Goal: Task Accomplishment & Management: Manage account settings

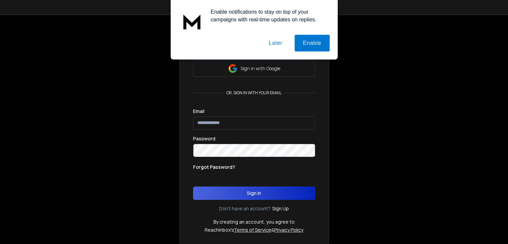
click at [279, 43] on button "Later" at bounding box center [275, 43] width 30 height 17
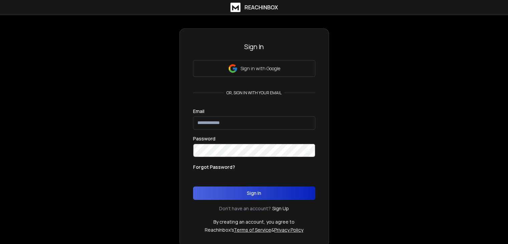
click at [242, 126] on input "email" at bounding box center [254, 122] width 122 height 13
paste input "**********"
type input "**********"
click at [247, 193] on button "Sign In" at bounding box center [254, 192] width 122 height 13
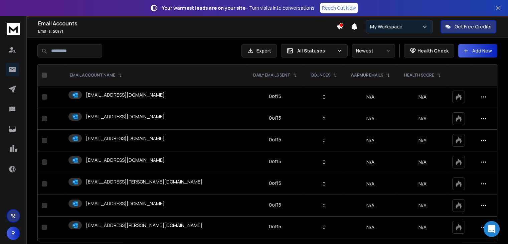
click at [393, 28] on p "My Workspace" at bounding box center [387, 26] width 35 height 7
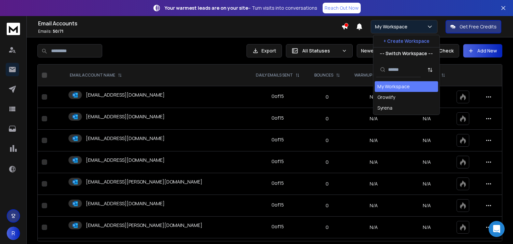
click at [393, 28] on p "My Workspace" at bounding box center [392, 26] width 35 height 7
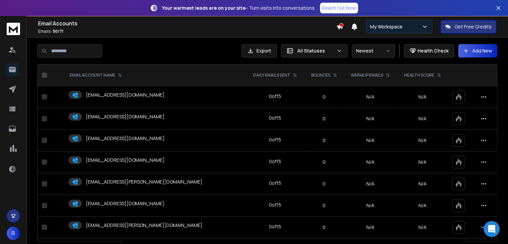
click at [392, 27] on p "My Workspace" at bounding box center [387, 26] width 35 height 7
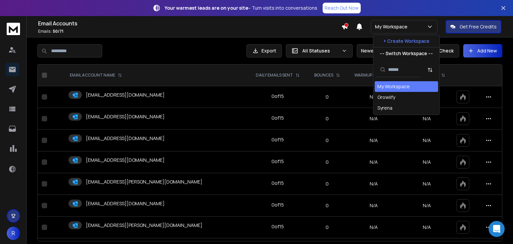
click at [413, 89] on div "My Workspace" at bounding box center [406, 86] width 63 height 11
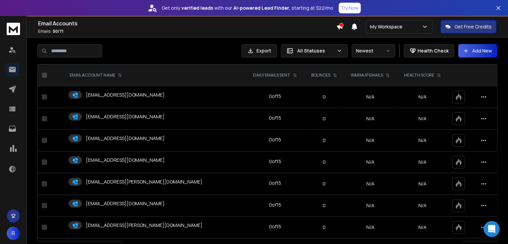
click at [470, 49] on button "Add New" at bounding box center [477, 50] width 39 height 13
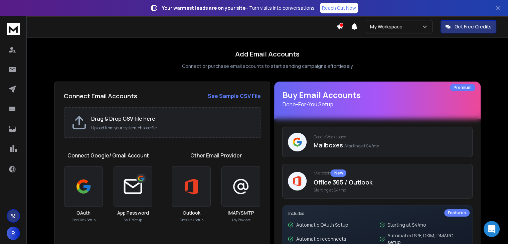
click at [199, 192] on icon at bounding box center [192, 187] width 16 height 16
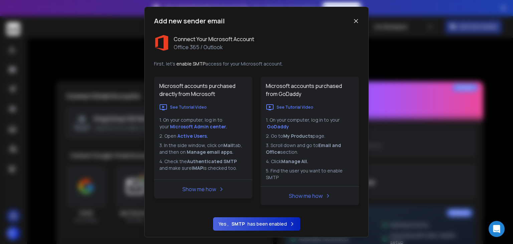
click at [239, 220] on b "SMTP" at bounding box center [237, 223] width 13 height 7
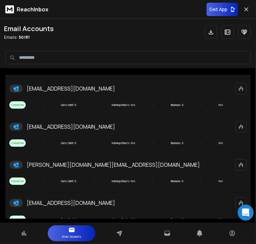
click at [82, 233] on div "Email Accounts" at bounding box center [72, 233] width 48 height 16
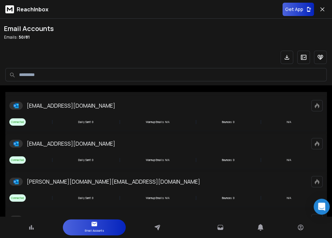
scroll to position [0, 5]
click at [109, 230] on div "Email Accounts" at bounding box center [94, 228] width 63 height 16
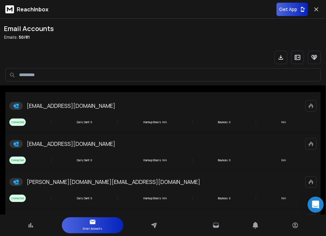
drag, startPoint x: 0, startPoint y: 118, endPoint x: -8, endPoint y: 120, distance: 8.1
click at [0, 120] on html "Your warmest leads are on your site – Turn visits into conversations Reach Out …" at bounding box center [163, 118] width 326 height 236
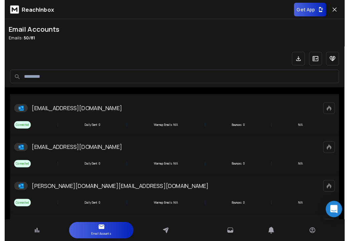
scroll to position [0, 0]
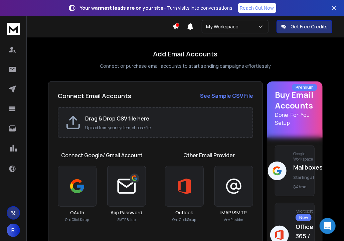
click at [183, 189] on icon at bounding box center [185, 187] width 16 height 16
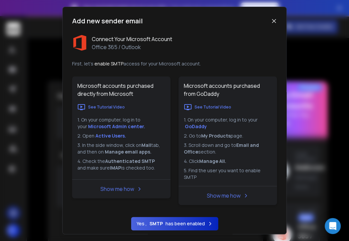
click at [179, 218] on button "Yes , SMTP has been enabled" at bounding box center [174, 223] width 87 height 13
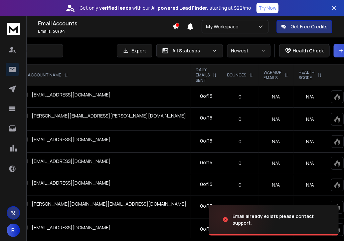
click at [339, 49] on icon at bounding box center [341, 51] width 4 height 4
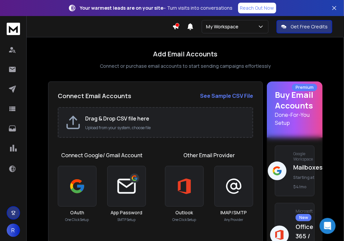
click at [178, 190] on icon at bounding box center [184, 186] width 13 height 16
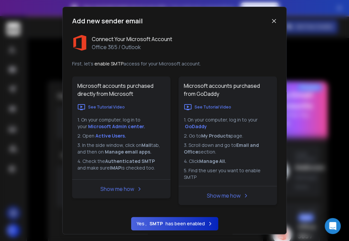
click at [167, 217] on button "Yes , SMTP has been enabled" at bounding box center [174, 223] width 87 height 13
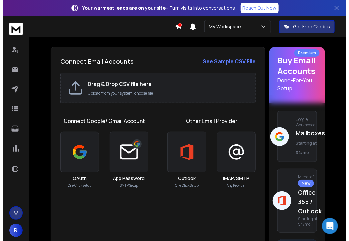
scroll to position [35, 0]
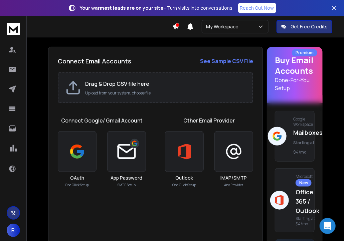
click at [182, 165] on div at bounding box center [184, 151] width 39 height 41
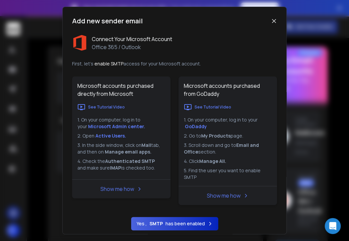
click at [161, 220] on b "SMTP" at bounding box center [156, 223] width 13 height 7
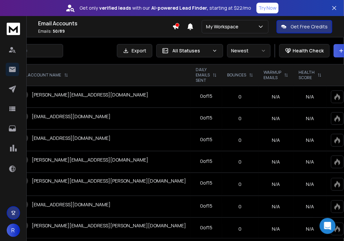
click at [63, 56] on input at bounding box center [30, 50] width 65 height 13
paste input "**********"
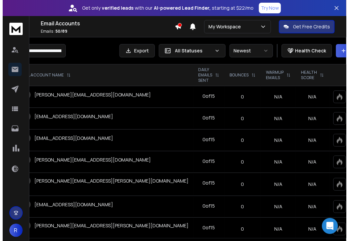
scroll to position [0, 20]
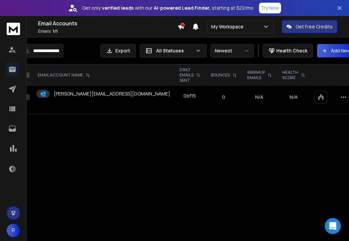
click at [63, 52] on input "**********" at bounding box center [41, 50] width 43 height 13
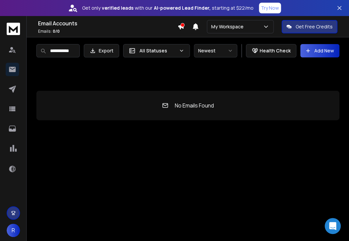
type input "**********"
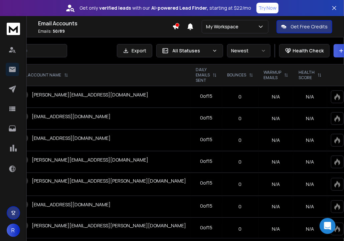
click at [339, 51] on icon at bounding box center [341, 50] width 5 height 5
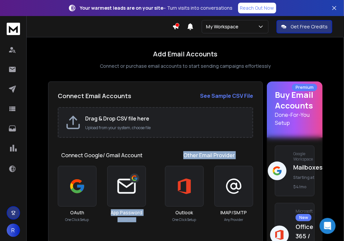
drag, startPoint x: 136, startPoint y: 200, endPoint x: 179, endPoint y: 192, distance: 43.9
click at [179, 192] on div "Connect Google/ Gmail Account OAuth One Click Setup App Password SMTP Setup Oth…" at bounding box center [155, 186] width 195 height 71
click at [179, 192] on icon at bounding box center [185, 187] width 16 height 16
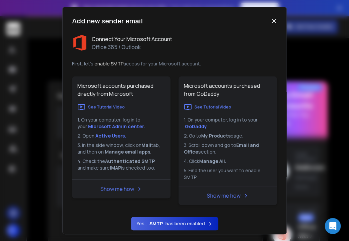
click at [169, 217] on button "Yes , SMTP has been enabled" at bounding box center [174, 223] width 87 height 13
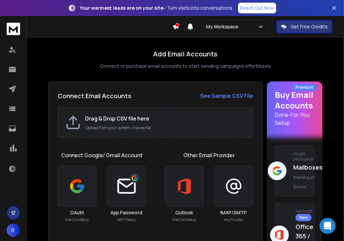
click at [186, 187] on icon at bounding box center [184, 186] width 13 height 16
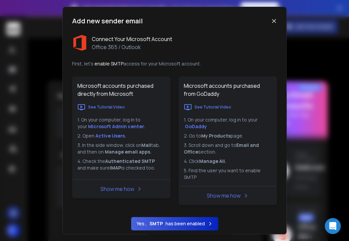
click at [169, 217] on button "Yes , SMTP has been enabled" at bounding box center [174, 223] width 87 height 13
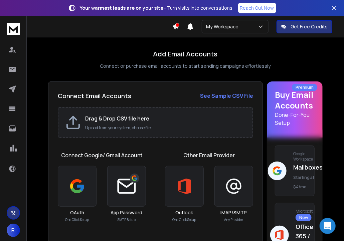
click at [185, 180] on icon at bounding box center [184, 186] width 13 height 16
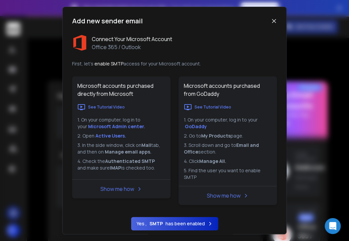
click at [166, 217] on button "Yes , SMTP has been enabled" at bounding box center [174, 223] width 87 height 13
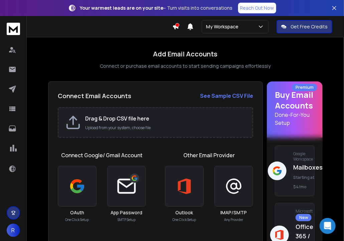
click at [203, 188] on div "Outlook One Click Setup IMAP/SMTP Any Provider" at bounding box center [209, 194] width 88 height 56
click at [183, 199] on div at bounding box center [184, 186] width 39 height 41
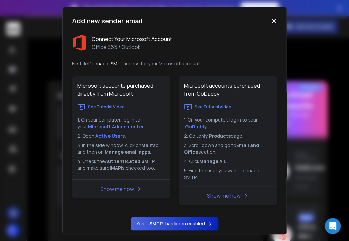
click at [180, 221] on button "Yes , SMTP has been enabled" at bounding box center [174, 223] width 87 height 13
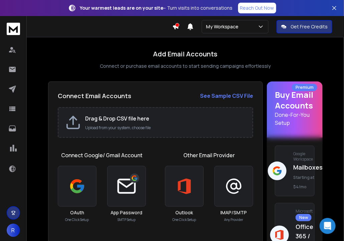
click at [171, 186] on div at bounding box center [184, 186] width 39 height 41
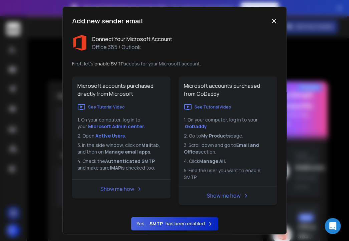
click at [160, 220] on b "SMTP" at bounding box center [156, 223] width 13 height 7
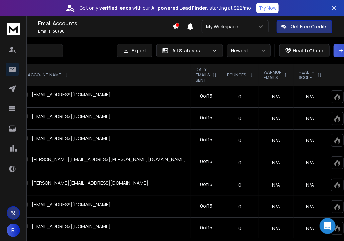
click at [339, 51] on icon at bounding box center [341, 50] width 5 height 5
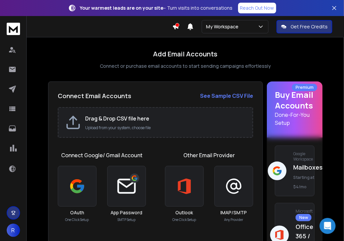
click at [186, 183] on icon at bounding box center [184, 186] width 13 height 16
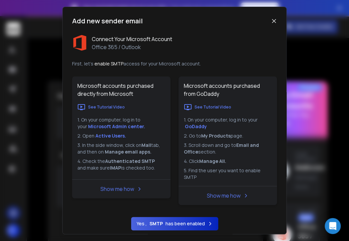
click at [174, 217] on button "Yes , SMTP has been enabled" at bounding box center [174, 223] width 87 height 13
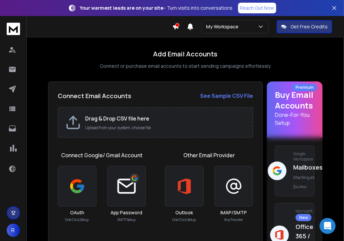
click at [179, 178] on div at bounding box center [184, 186] width 17 height 19
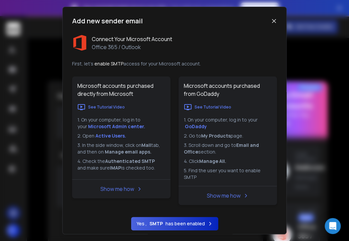
click at [169, 217] on button "Yes , SMTP has been enabled" at bounding box center [174, 223] width 87 height 13
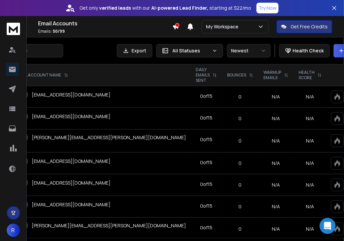
click at [339, 51] on icon at bounding box center [341, 51] width 4 height 4
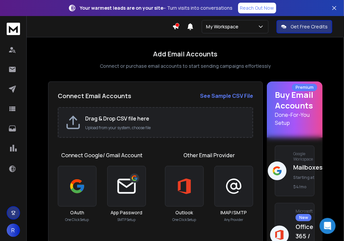
click at [187, 189] on icon at bounding box center [184, 186] width 13 height 16
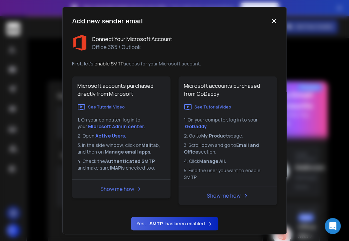
click at [177, 217] on button "Yes , SMTP has been enabled" at bounding box center [174, 223] width 87 height 13
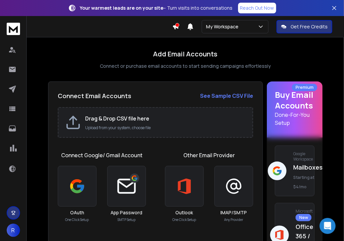
click at [175, 185] on div at bounding box center [184, 186] width 39 height 41
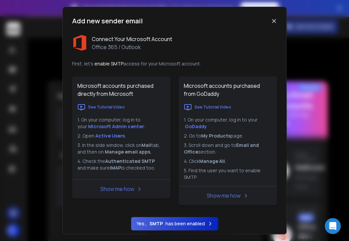
click at [169, 217] on button "Yes , SMTP has been enabled" at bounding box center [174, 223] width 87 height 13
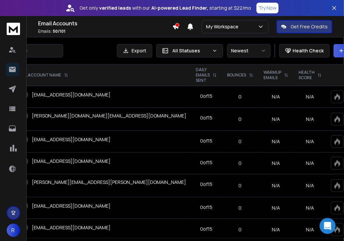
click at [339, 50] on icon at bounding box center [341, 51] width 4 height 4
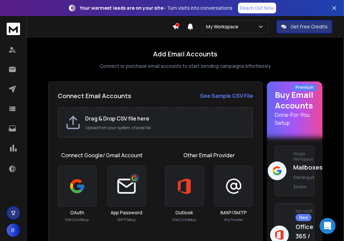
click at [172, 187] on div at bounding box center [184, 186] width 39 height 41
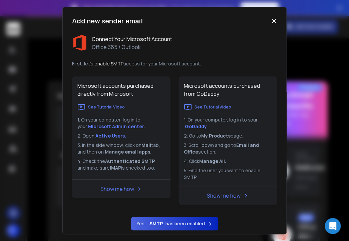
click at [160, 220] on b "SMTP" at bounding box center [156, 223] width 13 height 7
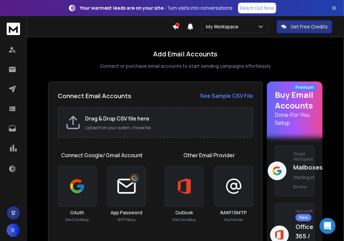
click at [183, 183] on icon at bounding box center [185, 187] width 16 height 16
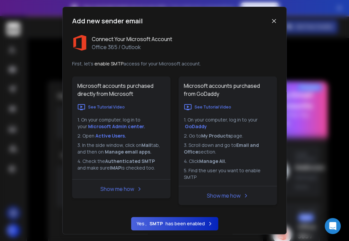
click at [168, 217] on button "Yes , SMTP has been enabled" at bounding box center [174, 223] width 87 height 13
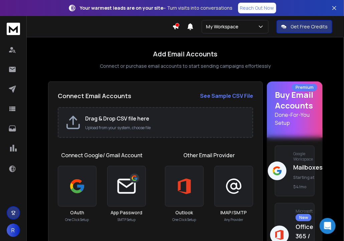
click at [189, 188] on icon at bounding box center [184, 186] width 13 height 16
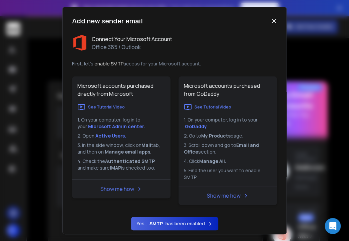
click at [176, 217] on button "Yes , SMTP has been enabled" at bounding box center [174, 223] width 87 height 13
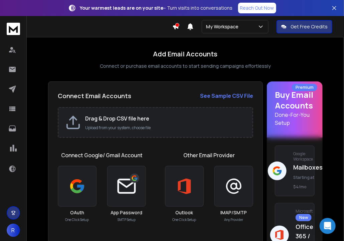
click at [188, 184] on icon at bounding box center [184, 186] width 13 height 16
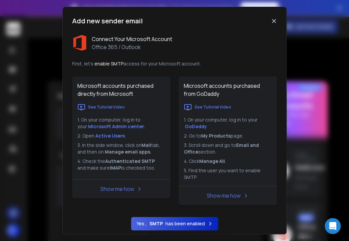
click at [167, 221] on button "Yes , SMTP has been enabled" at bounding box center [174, 223] width 87 height 13
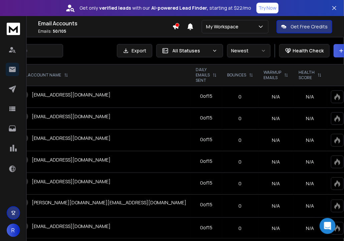
click at [339, 51] on icon at bounding box center [341, 50] width 5 height 5
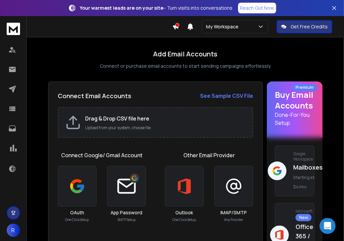
click at [186, 186] on icon at bounding box center [184, 186] width 13 height 16
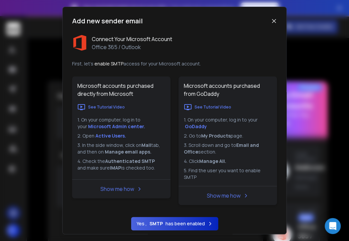
click at [166, 217] on button "Yes , SMTP has been enabled" at bounding box center [174, 223] width 87 height 13
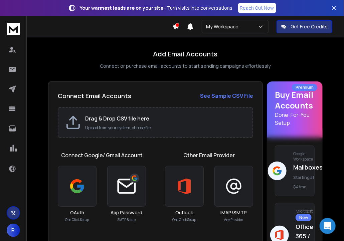
click at [190, 188] on icon at bounding box center [184, 186] width 13 height 16
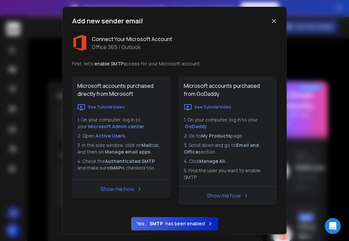
click at [182, 219] on button "Yes , SMTP has been enabled" at bounding box center [174, 223] width 87 height 13
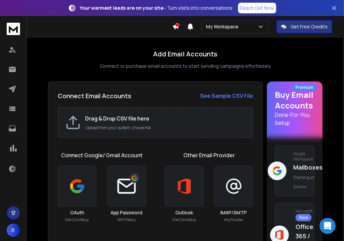
click at [189, 189] on icon at bounding box center [184, 186] width 13 height 16
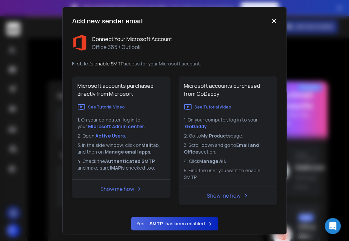
click at [172, 217] on button "Yes , SMTP has been enabled" at bounding box center [174, 223] width 87 height 13
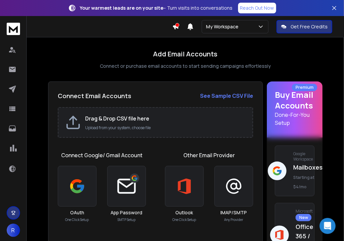
click at [190, 181] on icon at bounding box center [184, 186] width 13 height 16
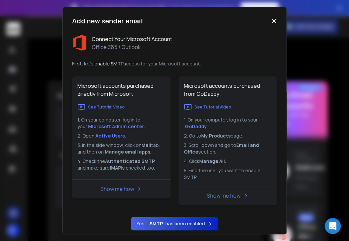
click at [176, 217] on button "Yes , SMTP has been enabled" at bounding box center [174, 223] width 87 height 13
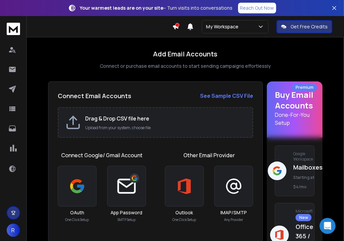
click at [200, 190] on div at bounding box center [184, 186] width 39 height 41
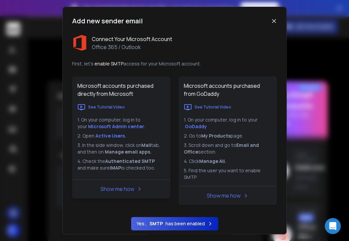
click at [181, 217] on button "Yes , SMTP has been enabled" at bounding box center [174, 223] width 87 height 13
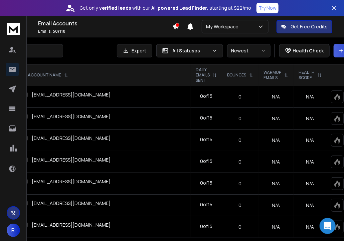
click at [339, 51] on icon at bounding box center [341, 50] width 5 height 5
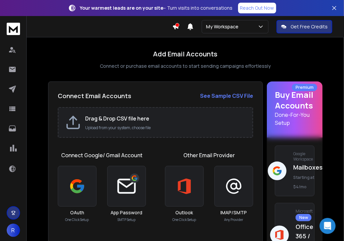
click at [171, 185] on div at bounding box center [184, 186] width 39 height 41
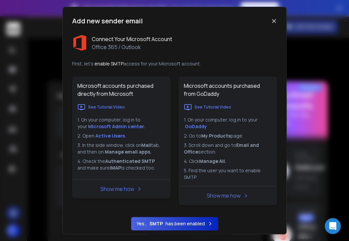
click at [163, 217] on button "Yes , SMTP has been enabled" at bounding box center [174, 223] width 87 height 13
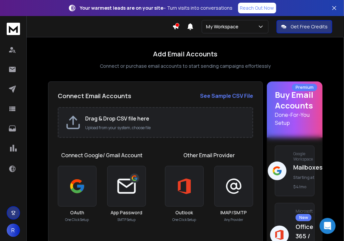
click at [187, 184] on icon at bounding box center [184, 186] width 13 height 16
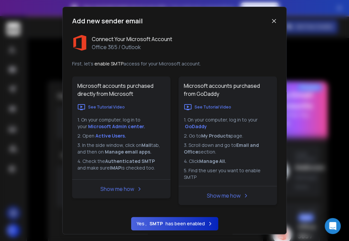
click at [176, 217] on button "Yes , SMTP has been enabled" at bounding box center [174, 223] width 87 height 13
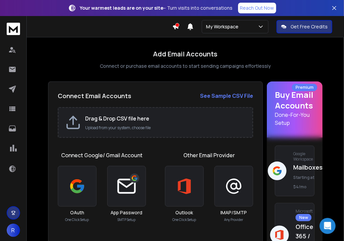
click at [183, 181] on icon at bounding box center [184, 186] width 13 height 16
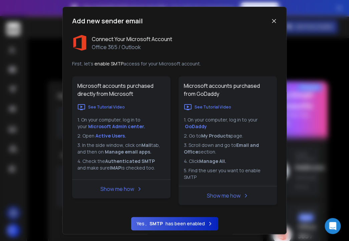
click at [172, 217] on button "Yes , SMTP has been enabled" at bounding box center [174, 223] width 87 height 13
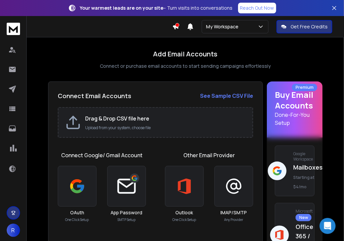
click at [185, 192] on icon at bounding box center [184, 186] width 13 height 16
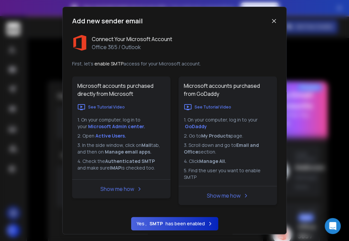
click at [170, 218] on button "Yes , SMTP has been enabled" at bounding box center [174, 223] width 87 height 13
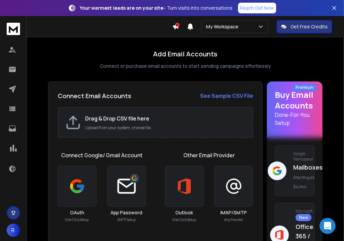
click at [178, 183] on icon at bounding box center [184, 186] width 13 height 16
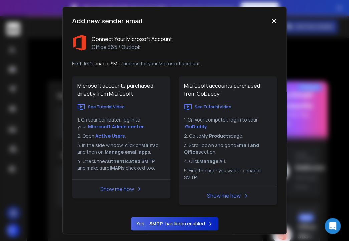
click at [164, 217] on button "Yes , SMTP has been enabled" at bounding box center [174, 223] width 87 height 13
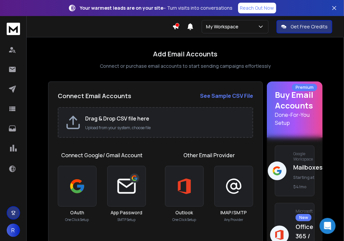
click at [194, 193] on div at bounding box center [184, 186] width 39 height 41
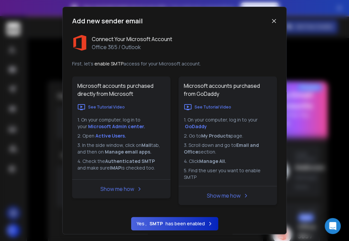
click at [172, 222] on button "Yes , SMTP has been enabled" at bounding box center [174, 223] width 87 height 13
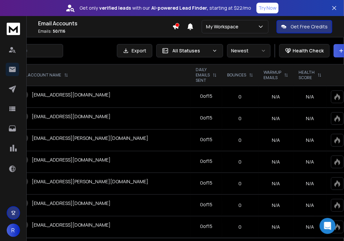
click at [339, 53] on icon at bounding box center [341, 50] width 5 height 5
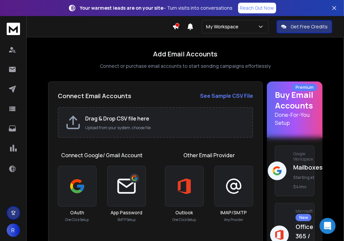
click at [182, 185] on icon at bounding box center [185, 187] width 16 height 16
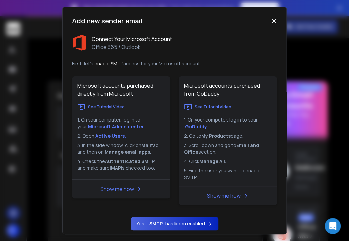
click at [165, 217] on button "Yes , SMTP has been enabled" at bounding box center [174, 223] width 87 height 13
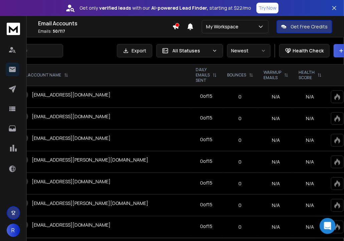
click at [339, 50] on icon at bounding box center [341, 50] width 5 height 5
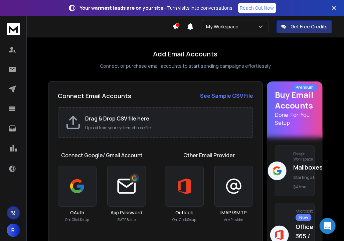
click at [175, 194] on div at bounding box center [184, 186] width 39 height 41
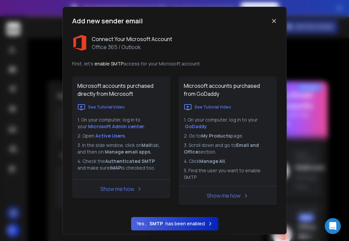
click at [166, 217] on button "Yes , SMTP has been enabled" at bounding box center [174, 223] width 87 height 13
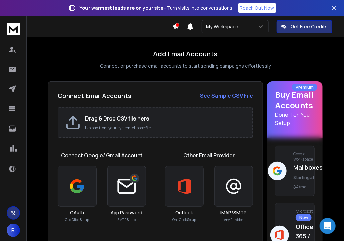
click at [172, 193] on div at bounding box center [184, 186] width 39 height 41
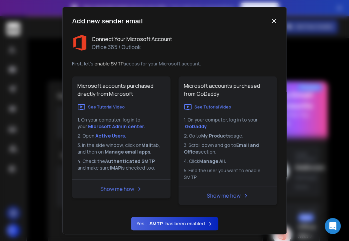
click at [158, 220] on b "SMTP" at bounding box center [156, 223] width 13 height 7
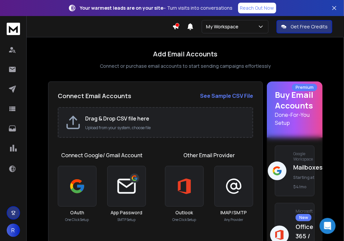
click at [179, 194] on div at bounding box center [184, 186] width 17 height 19
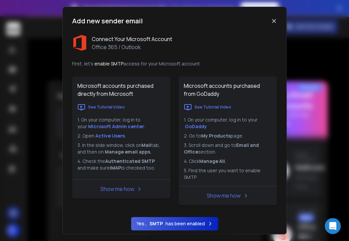
click at [166, 217] on button "Yes , SMTP has been enabled" at bounding box center [174, 223] width 87 height 13
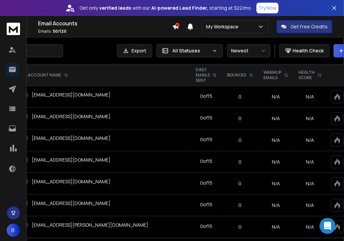
click at [339, 51] on icon at bounding box center [341, 51] width 4 height 4
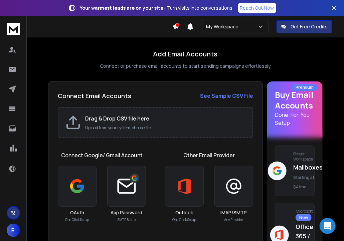
click at [175, 188] on div at bounding box center [184, 186] width 39 height 41
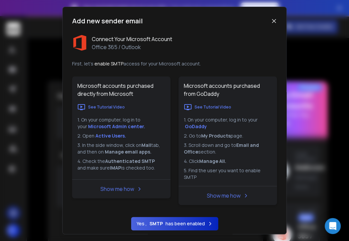
click at [155, 222] on button "Yes , SMTP has been enabled" at bounding box center [174, 223] width 87 height 13
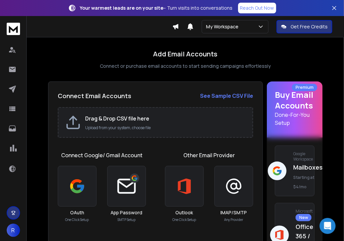
click at [193, 192] on div at bounding box center [184, 186] width 39 height 41
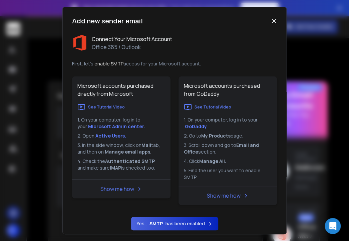
click at [183, 217] on button "Yes , SMTP has been enabled" at bounding box center [174, 223] width 87 height 13
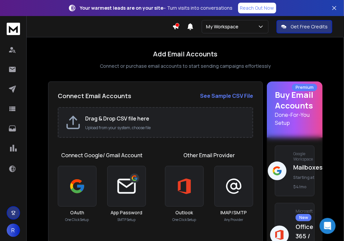
click at [186, 180] on icon at bounding box center [184, 186] width 13 height 16
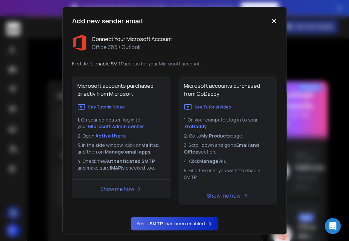
click at [171, 219] on button "Yes , SMTP has been enabled" at bounding box center [174, 223] width 87 height 13
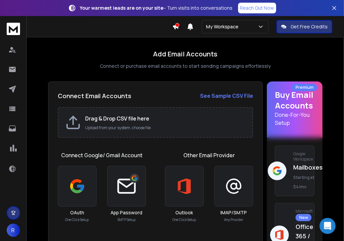
click at [185, 186] on icon at bounding box center [185, 187] width 16 height 16
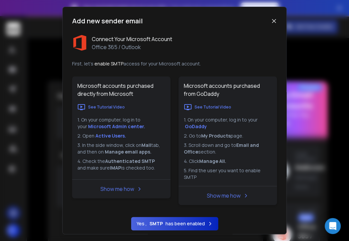
click at [173, 217] on button "Yes , SMTP has been enabled" at bounding box center [174, 223] width 87 height 13
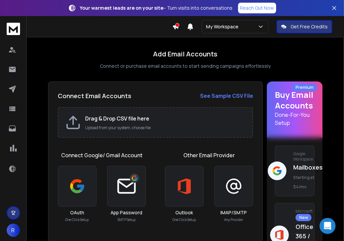
click at [171, 186] on div at bounding box center [184, 186] width 39 height 41
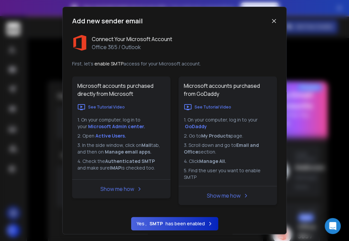
click at [168, 217] on button "Yes , SMTP has been enabled" at bounding box center [174, 223] width 87 height 13
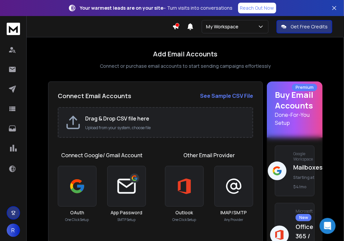
click at [180, 187] on icon at bounding box center [185, 187] width 16 height 16
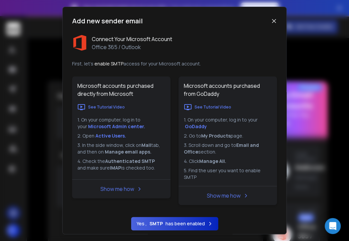
click at [162, 220] on b "SMTP" at bounding box center [156, 223] width 13 height 7
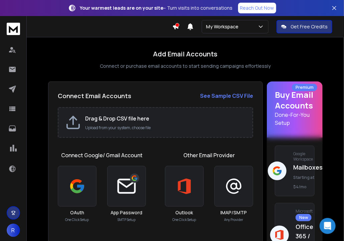
click at [173, 188] on div at bounding box center [184, 186] width 39 height 41
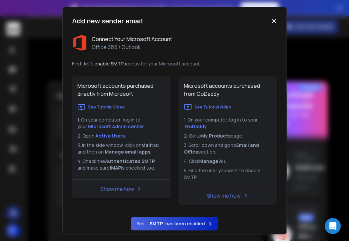
click at [164, 220] on button "Yes , SMTP has been enabled" at bounding box center [174, 223] width 87 height 13
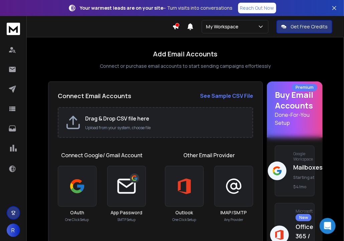
click at [192, 181] on div at bounding box center [184, 186] width 39 height 41
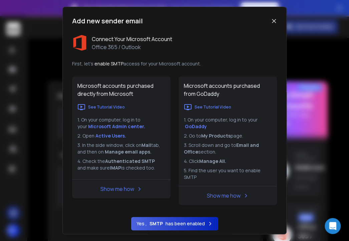
click at [170, 217] on button "Yes , SMTP has been enabled" at bounding box center [174, 223] width 87 height 13
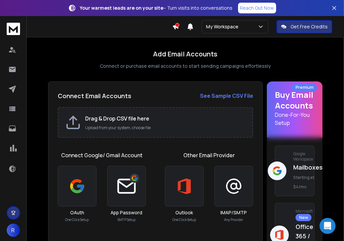
click at [187, 199] on div at bounding box center [184, 186] width 39 height 41
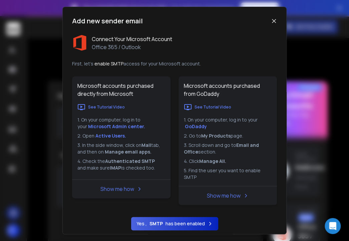
click at [172, 217] on button "Yes , SMTP has been enabled" at bounding box center [174, 223] width 87 height 13
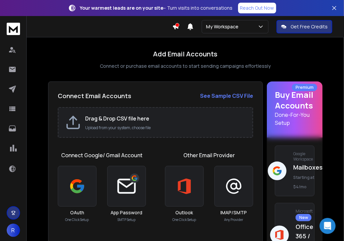
click at [196, 188] on div at bounding box center [184, 186] width 39 height 41
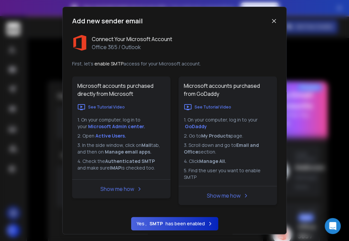
click at [174, 217] on button "Yes , SMTP has been enabled" at bounding box center [174, 223] width 87 height 13
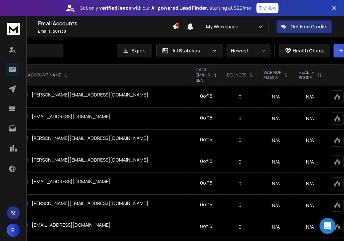
click at [339, 52] on icon at bounding box center [341, 50] width 5 height 5
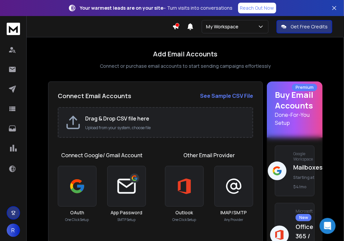
click at [177, 187] on icon at bounding box center [185, 187] width 16 height 16
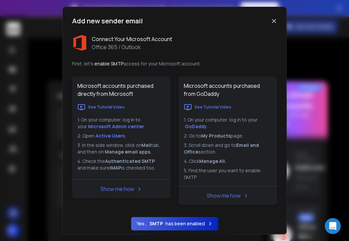
click at [165, 217] on button "Yes , SMTP has been enabled" at bounding box center [174, 223] width 87 height 13
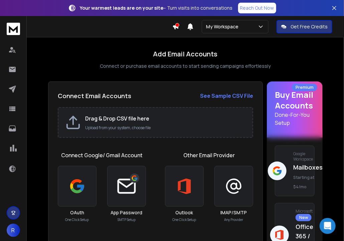
click at [182, 188] on icon at bounding box center [185, 187] width 16 height 16
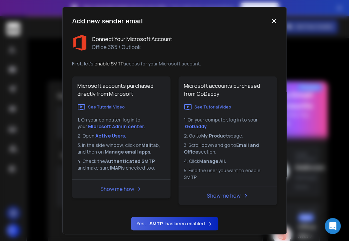
click at [166, 221] on button "Yes , SMTP has been enabled" at bounding box center [174, 223] width 87 height 13
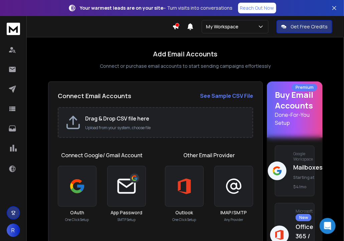
click at [194, 187] on div at bounding box center [184, 186] width 39 height 41
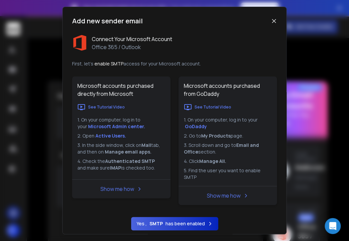
click at [176, 217] on button "Yes , SMTP has been enabled" at bounding box center [174, 223] width 87 height 13
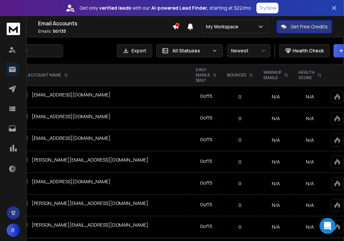
click at [339, 50] on icon at bounding box center [341, 50] width 5 height 5
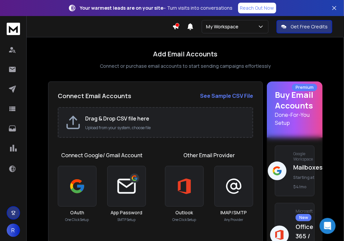
click at [178, 183] on icon at bounding box center [184, 186] width 13 height 16
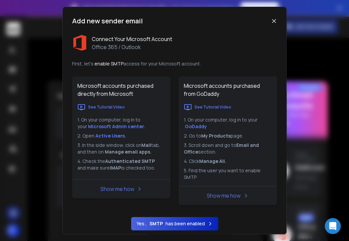
click at [161, 220] on b "SMTP" at bounding box center [156, 223] width 13 height 7
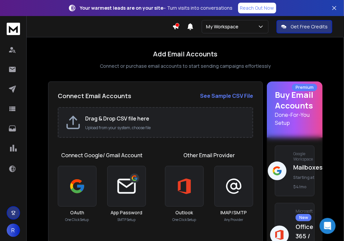
click at [192, 185] on div at bounding box center [184, 186] width 39 height 41
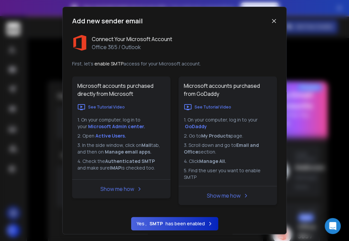
click at [173, 217] on button "Yes , SMTP has been enabled" at bounding box center [174, 223] width 87 height 13
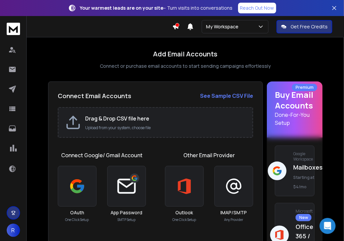
click at [178, 189] on icon at bounding box center [184, 186] width 13 height 16
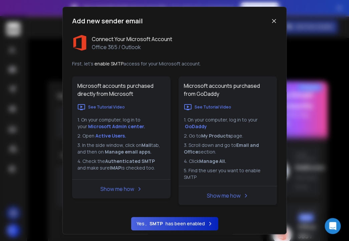
click at [165, 217] on button "Yes , SMTP has been enabled" at bounding box center [174, 223] width 87 height 13
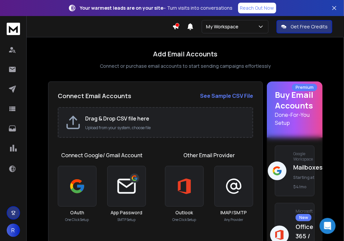
click at [173, 183] on div at bounding box center [184, 186] width 39 height 41
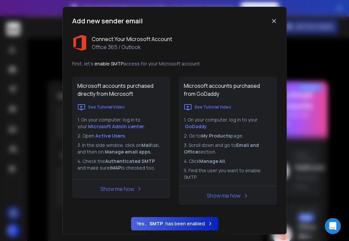
click at [165, 218] on button "Yes , SMTP has been enabled" at bounding box center [174, 223] width 87 height 13
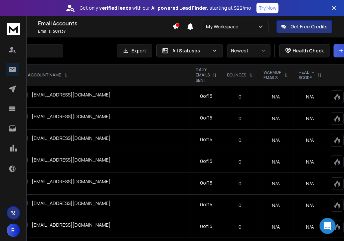
click at [53, 46] on input at bounding box center [30, 50] width 65 height 13
paste input "**********"
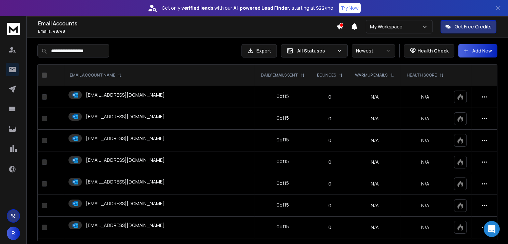
type input "**********"
paste input "**********"
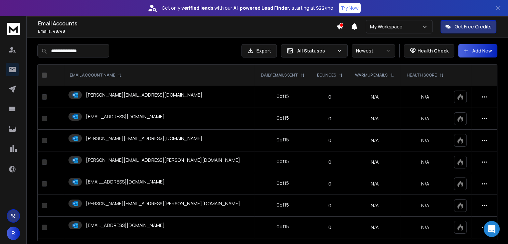
type input "**********"
